Goal: Task Accomplishment & Management: Manage account settings

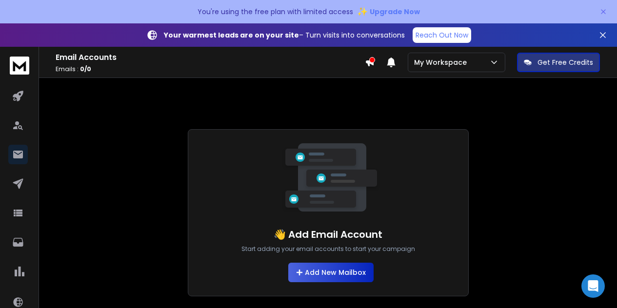
scroll to position [39, 0]
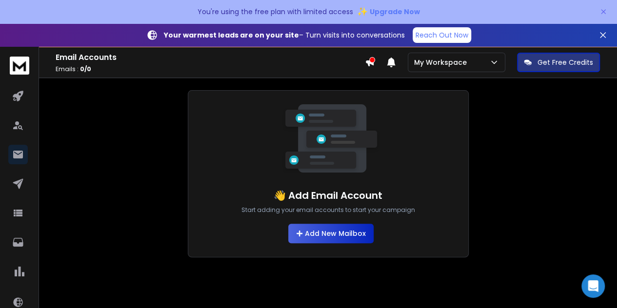
click at [358, 233] on button "Add New Mailbox" at bounding box center [330, 234] width 85 height 20
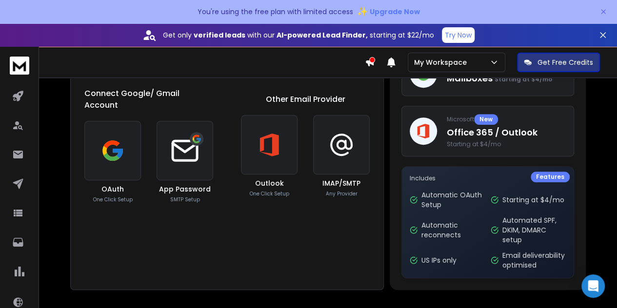
scroll to position [10, 0]
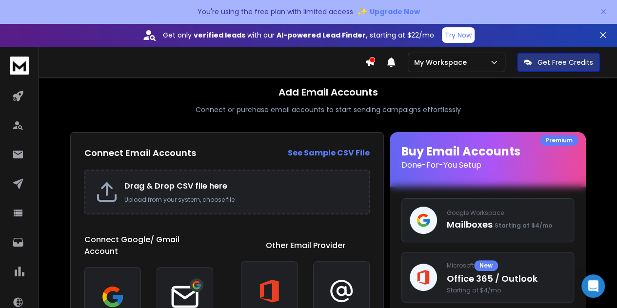
click at [196, 195] on div "Drag & Drop CSV file here Upload from your system, choose file" at bounding box center [241, 191] width 235 height 23
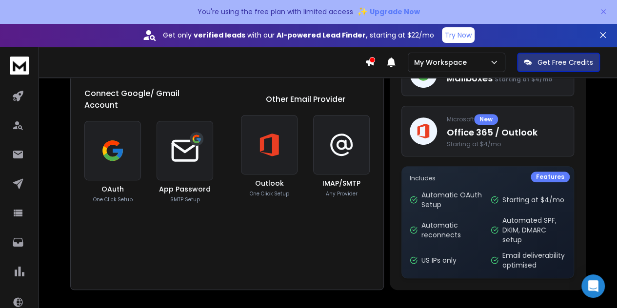
click at [105, 141] on icon at bounding box center [112, 150] width 24 height 29
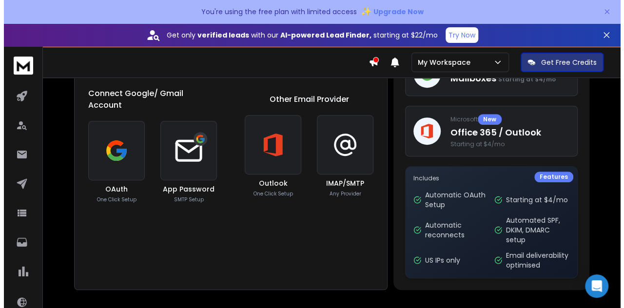
scroll to position [147, 0]
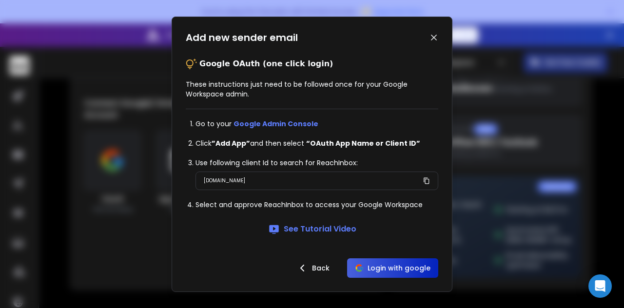
click at [270, 119] on link "Google Admin Console" at bounding box center [276, 124] width 85 height 10
click at [431, 183] on div "549360251880-maeh4okn7btu9cjtf0l2bt1t5b22sbf8.apps.googleusercontent.com" at bounding box center [317, 181] width 243 height 19
click at [420, 178] on div "549360251880-maeh4okn7btu9cjtf0l2bt1t5b22sbf8.apps.googleusercontent.com" at bounding box center [317, 181] width 243 height 19
click at [429, 179] on icon at bounding box center [426, 181] width 5 height 6
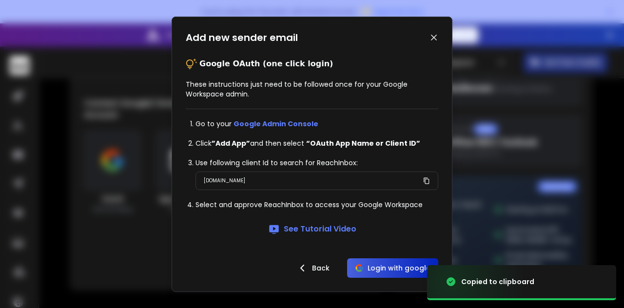
click at [389, 270] on button "Login with google" at bounding box center [392, 268] width 91 height 20
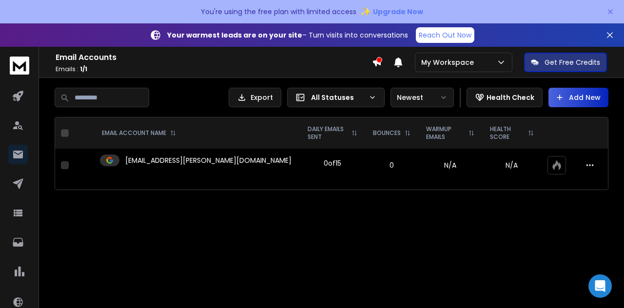
click at [553, 164] on icon at bounding box center [557, 165] width 8 height 10
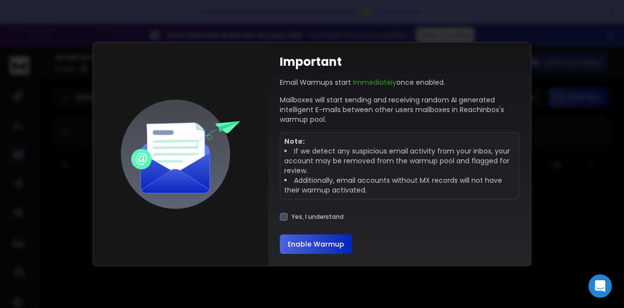
click at [287, 218] on button "Yes, I understand" at bounding box center [284, 217] width 8 height 8
click at [323, 250] on button "Enable Warmup" at bounding box center [316, 245] width 72 height 20
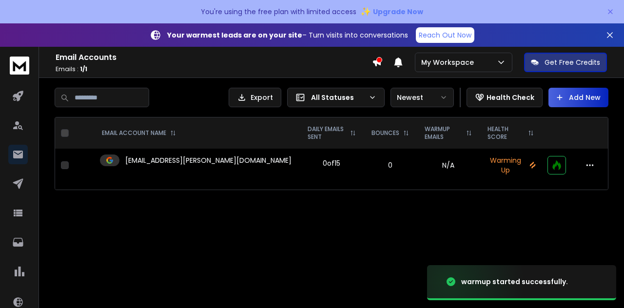
click at [420, 228] on div "You're using the free plan with limited access ✨ Upgrade Now Your warmest leads…" at bounding box center [312, 154] width 624 height 308
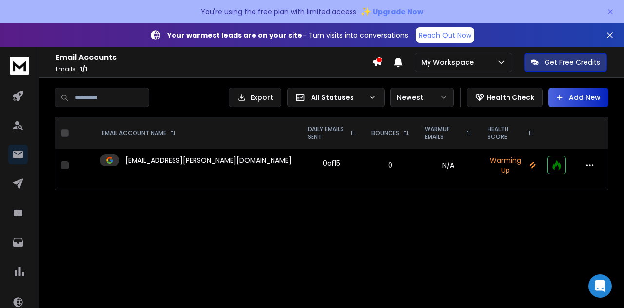
click at [607, 34] on icon at bounding box center [610, 35] width 9 height 9
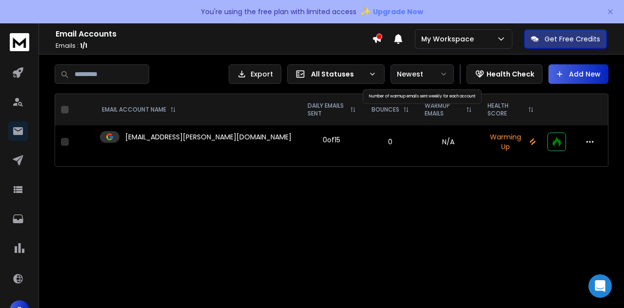
click at [575, 67] on button "Add New" at bounding box center [579, 74] width 60 height 20
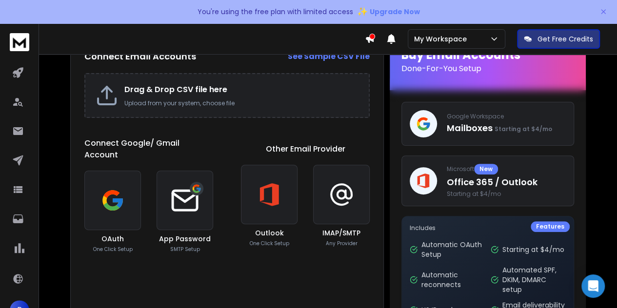
scroll to position [133, 0]
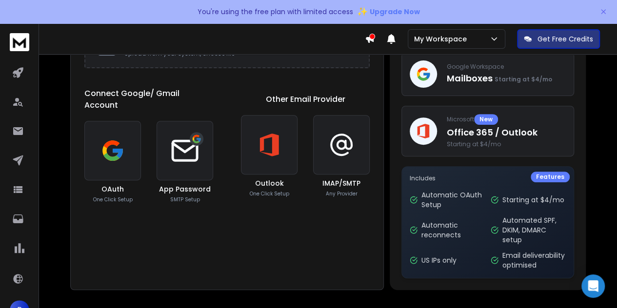
click at [115, 171] on div at bounding box center [112, 150] width 57 height 59
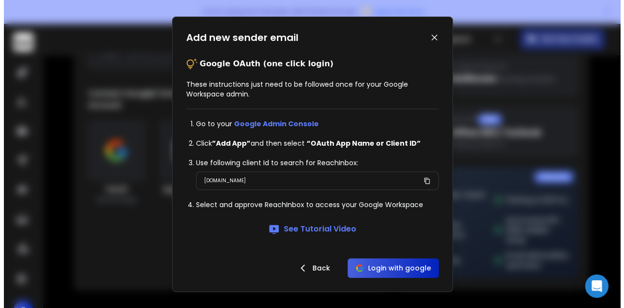
scroll to position [123, 0]
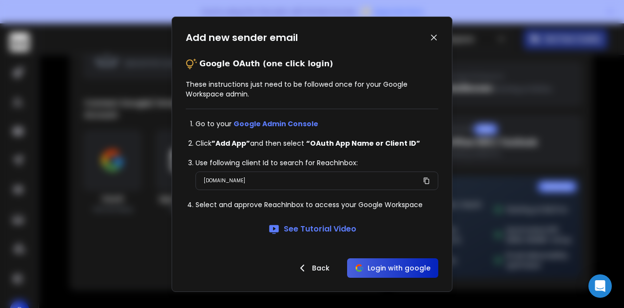
click at [392, 269] on button "Login with google" at bounding box center [392, 268] width 91 height 20
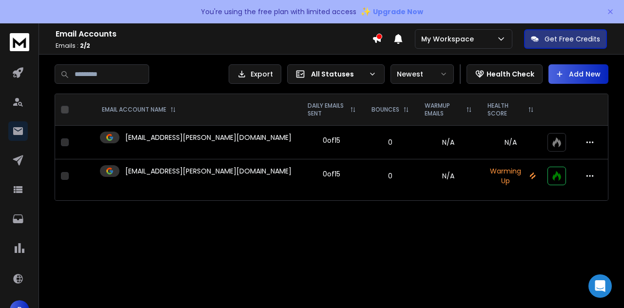
click at [553, 142] on icon at bounding box center [557, 143] width 8 height 10
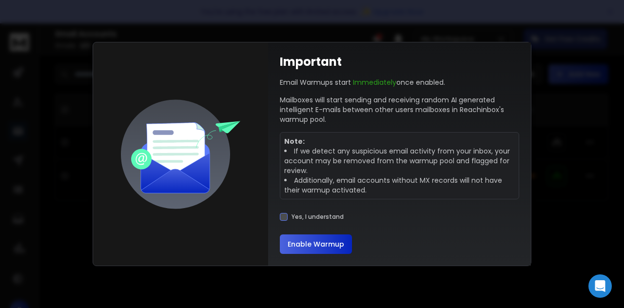
click at [296, 219] on label "Yes, I understand" at bounding box center [318, 217] width 52 height 8
click at [297, 240] on button "Enable Warmup" at bounding box center [316, 245] width 72 height 20
click at [281, 214] on button "Yes, I understand" at bounding box center [284, 217] width 8 height 8
click at [301, 241] on button "Enable Warmup" at bounding box center [316, 245] width 72 height 20
